Goal: Task Accomplishment & Management: Manage account settings

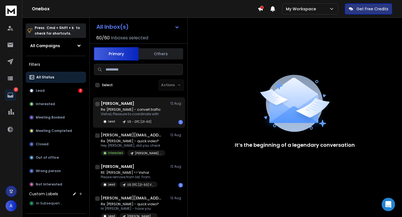
click at [156, 112] on p "Vishal, Pleasure to coordinate with" at bounding box center [131, 114] width 60 height 4
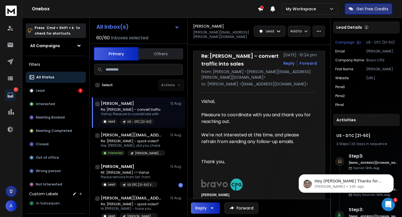
scroll to position [20, 0]
click at [390, 207] on icon "Open Intercom Messenger" at bounding box center [387, 204] width 9 height 9
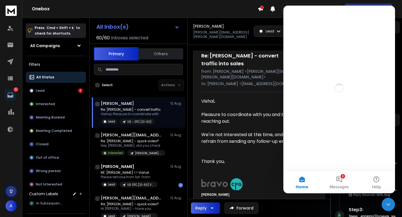
scroll to position [0, 0]
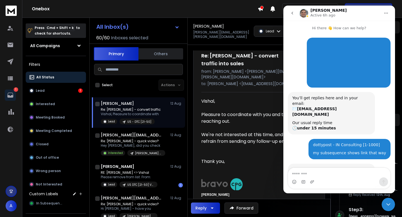
scroll to position [17, 0]
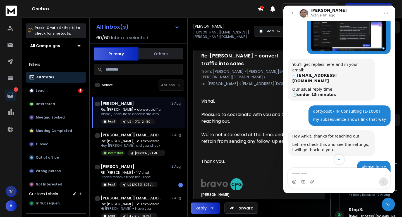
click at [338, 158] on icon "Scroll to bottom" at bounding box center [338, 159] width 5 height 5
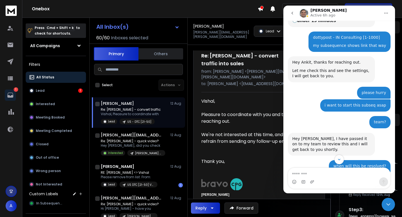
scroll to position [150, 0]
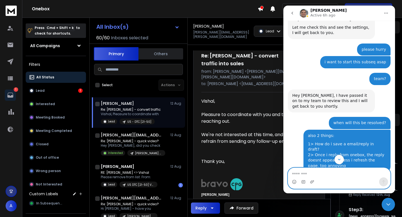
click at [306, 173] on textarea "Message…" at bounding box center [339, 172] width 102 height 9
type textarea "*"
type textarea "**********"
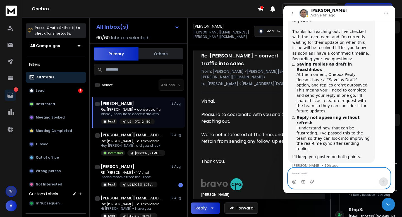
scroll to position [319, 0]
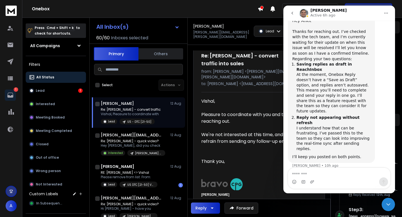
click at [389, 204] on icon "Close Intercom Messenger" at bounding box center [388, 204] width 4 height 2
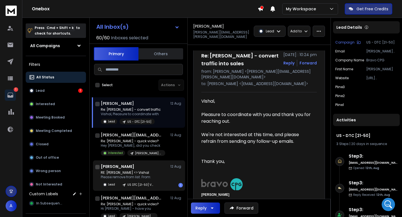
click at [142, 178] on p "Please remove from list. From:" at bounding box center [129, 177] width 57 height 4
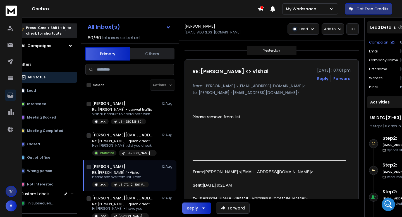
scroll to position [0, 0]
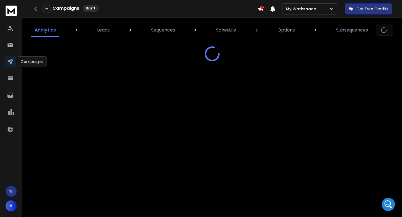
click at [10, 62] on icon at bounding box center [10, 62] width 6 height 6
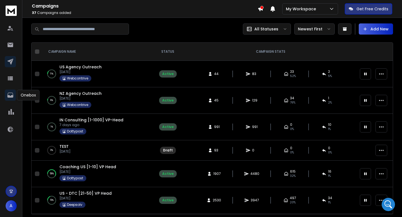
click at [11, 94] on icon at bounding box center [10, 95] width 7 height 7
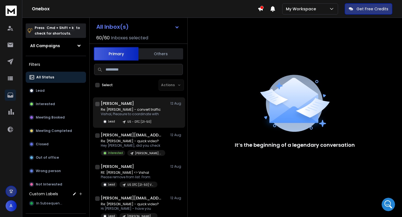
click at [136, 111] on p "Re: [PERSON_NAME] - convert traffic" at bounding box center [131, 109] width 60 height 4
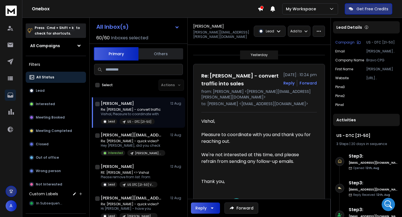
click at [44, 76] on p "All Status" at bounding box center [45, 77] width 18 height 4
click at [40, 93] on p "Lead" at bounding box center [40, 90] width 9 height 4
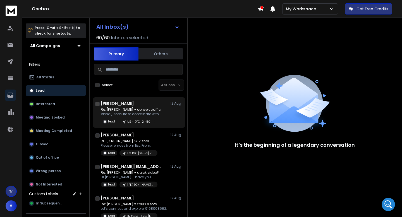
click at [156, 117] on div "Re: Andrew - convert traffic Vishal, Pleasure to coordinate with Lead US - DTC …" at bounding box center [131, 115] width 60 height 17
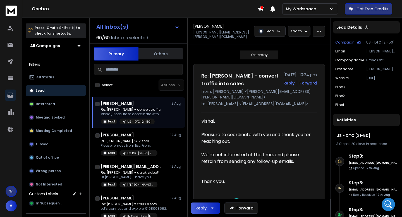
scroll to position [16, 0]
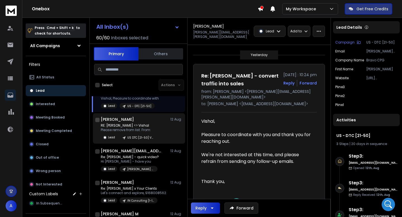
click at [150, 125] on p "RE: [PERSON_NAME] <> Vishal" at bounding box center [129, 125] width 57 height 4
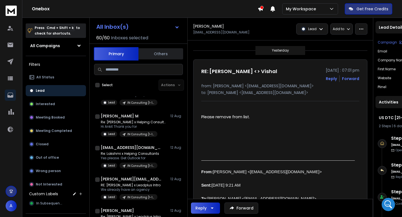
scroll to position [83, 0]
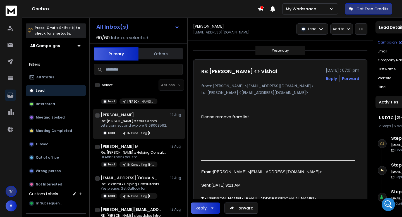
click at [151, 124] on p "Let's connect and explore, 9168008562." at bounding box center [134, 125] width 66 height 4
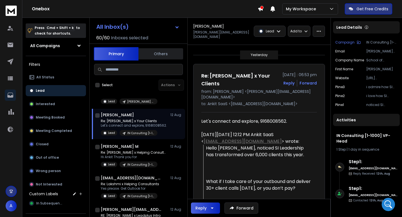
click at [355, 44] on button "Campaign" at bounding box center [347, 42] width 25 height 4
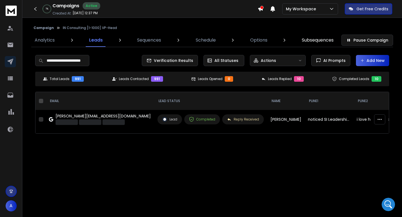
click at [310, 43] on p "Subsequences" at bounding box center [317, 40] width 32 height 7
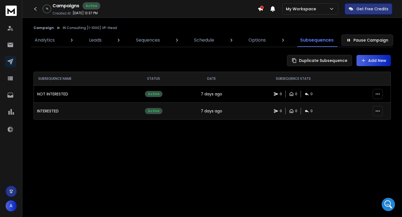
click at [55, 110] on td "INTERESTED" at bounding box center [80, 110] width 93 height 17
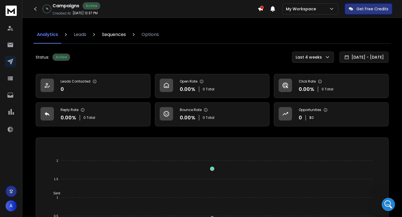
click at [112, 37] on p "Sequences" at bounding box center [114, 34] width 24 height 7
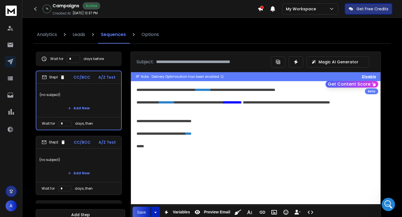
scroll to position [13, 0]
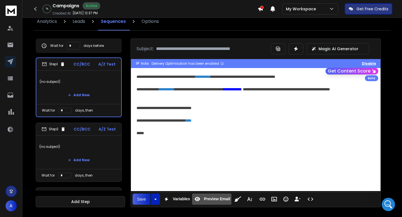
click at [211, 203] on div "Preview Email" at bounding box center [211, 198] width 39 height 9
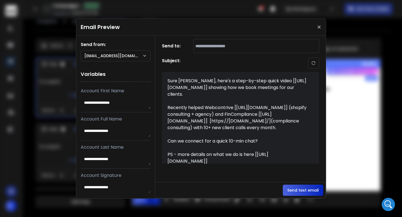
click at [319, 27] on icon at bounding box center [319, 27] width 4 height 4
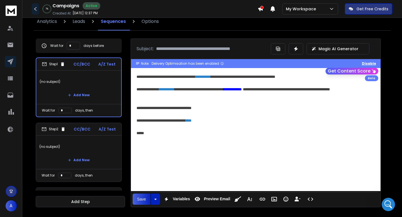
click at [35, 10] on icon at bounding box center [35, 8] width 5 height 5
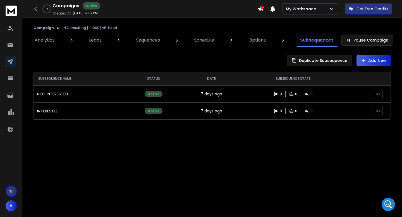
click at [387, 206] on icon "Open Intercom Messenger" at bounding box center [387, 204] width 9 height 9
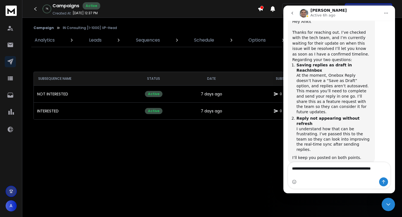
scroll to position [325, 0]
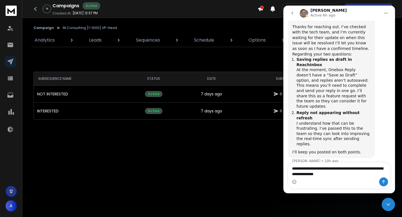
type textarea "**********"
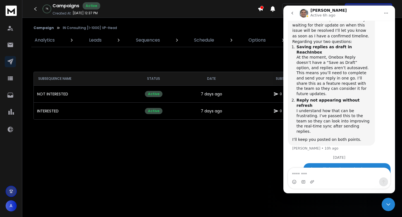
click at [387, 202] on icon "Close Intercom Messenger" at bounding box center [388, 204] width 7 height 7
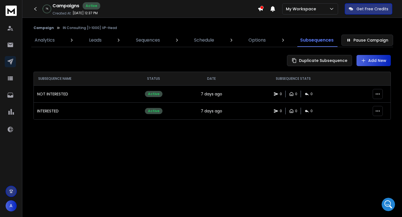
click at [270, 156] on div "Your warmest leads are on your site – Turn visits into conversations Reach Out …" at bounding box center [201, 108] width 402 height 217
click at [35, 9] on icon at bounding box center [35, 8] width 5 height 5
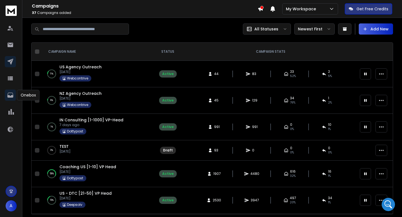
click at [10, 96] on icon at bounding box center [10, 95] width 6 height 5
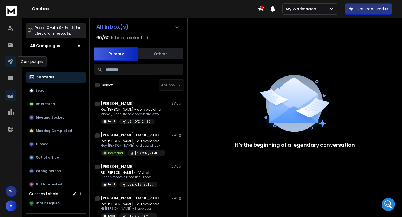
click at [11, 61] on icon at bounding box center [10, 62] width 6 height 6
